Goal: Task Accomplishment & Management: Manage account settings

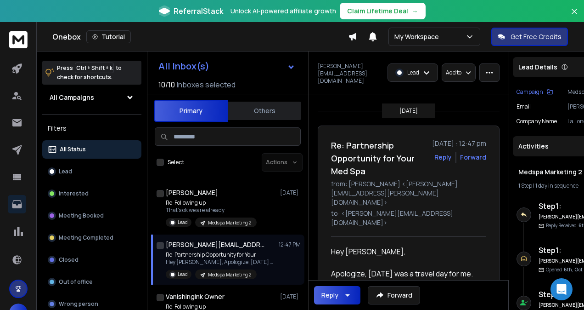
scroll to position [46, 0]
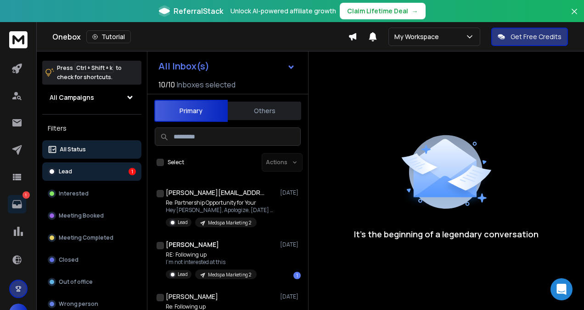
click at [68, 173] on p "Lead" at bounding box center [65, 171] width 13 height 7
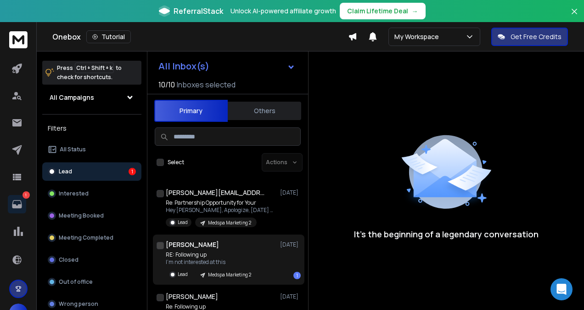
click at [227, 246] on div "Nicole Moore 10 Oct" at bounding box center [233, 244] width 135 height 9
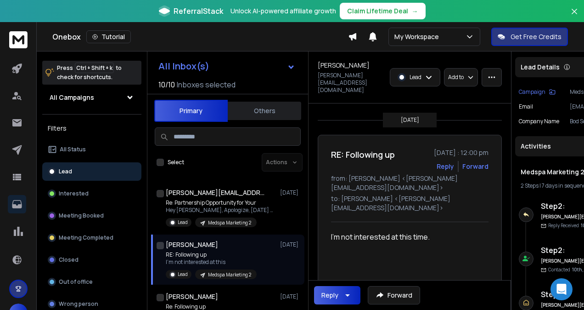
click at [496, 76] on icon "button" at bounding box center [492, 76] width 7 height 1
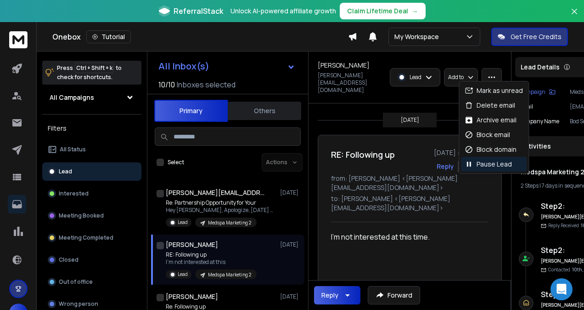
click at [500, 159] on div "Pause Lead" at bounding box center [488, 163] width 47 height 9
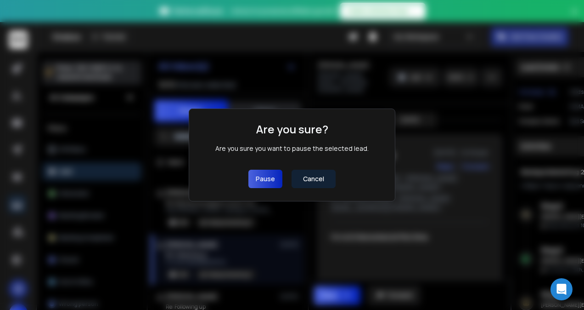
click at [266, 179] on button "Pause" at bounding box center [265, 178] width 34 height 18
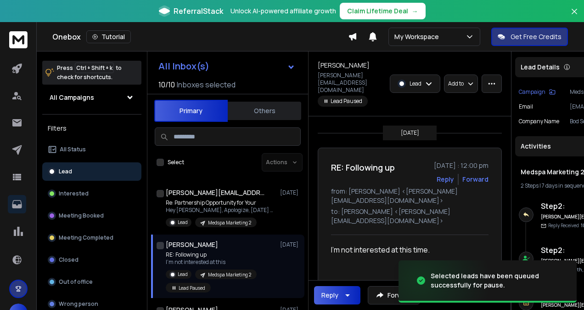
click at [502, 74] on button "button" at bounding box center [492, 83] width 20 height 18
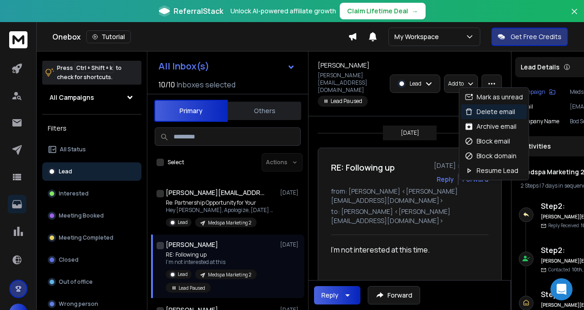
click at [501, 115] on div "Delete email" at bounding box center [490, 111] width 51 height 9
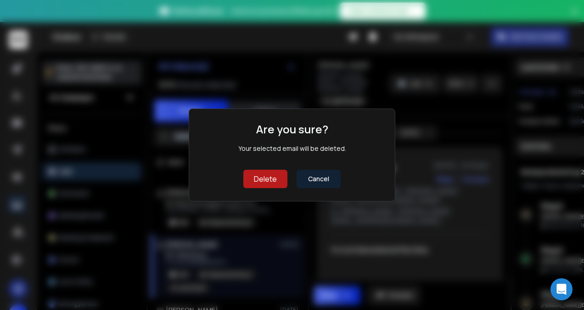
click at [257, 177] on button "Delete" at bounding box center [265, 178] width 44 height 18
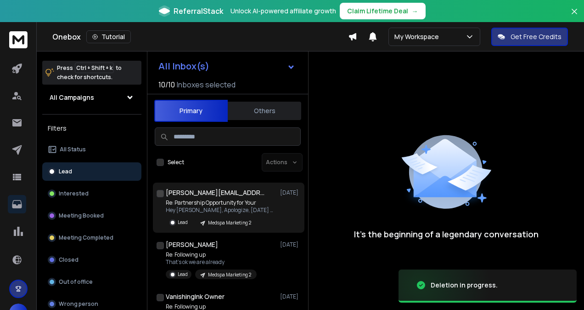
click at [210, 188] on h1 "[PERSON_NAME][EMAIL_ADDRESS][DOMAIN_NAME]" at bounding box center [216, 192] width 101 height 9
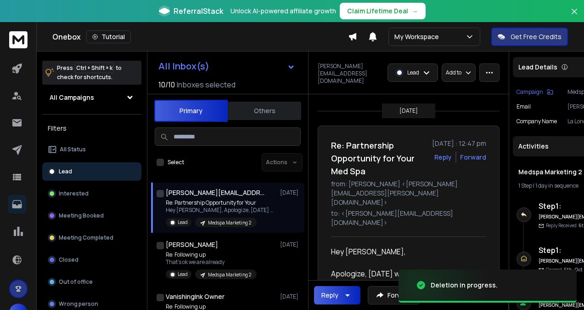
click at [67, 172] on p "Lead" at bounding box center [65, 171] width 13 height 7
